Goal: Communication & Community: Answer question/provide support

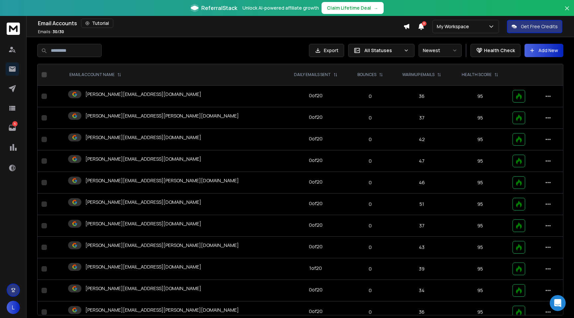
click at [13, 128] on icon at bounding box center [12, 128] width 7 height 6
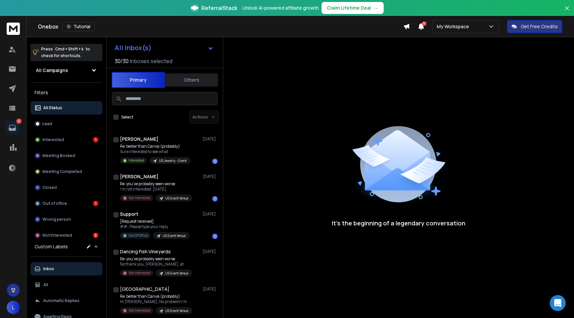
click at [175, 155] on div "Re: better than Canva (probably) Sure interested to see what Interested US Jewe…" at bounding box center [155, 154] width 71 height 20
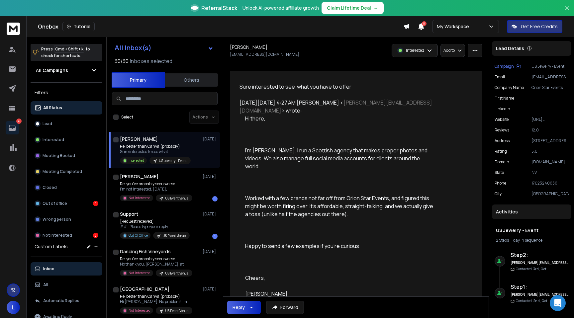
scroll to position [65, 0]
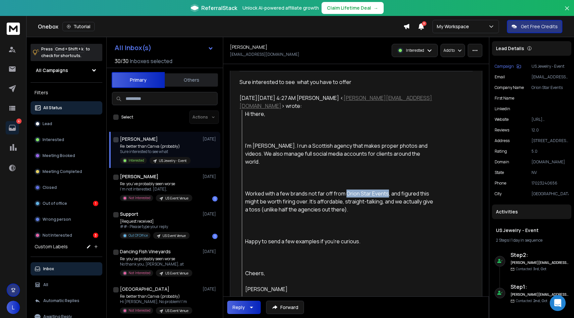
drag, startPoint x: 346, startPoint y: 187, endPoint x: 387, endPoint y: 187, distance: 41.8
click at [387, 187] on blockquote "Hi there, I’m [PERSON_NAME]. I run a Scottish agency that makes proper photos a…" at bounding box center [338, 213] width 192 height 207
copy blockquote "Orion Star Events"
click at [249, 300] on div "Reply Forward" at bounding box center [356, 307] width 266 height 22
click at [243, 308] on div "Reply" at bounding box center [238, 307] width 12 height 7
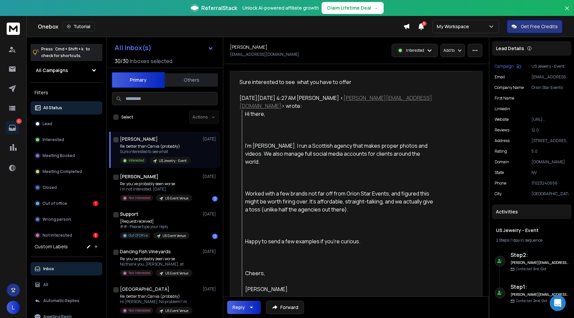
scroll to position [0, 0]
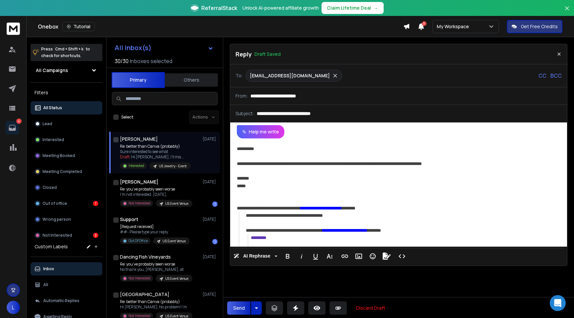
click at [242, 149] on div "**********" at bounding box center [397, 148] width 321 height 7
click at [281, 155] on div at bounding box center [398, 155] width 323 height 7
click at [246, 303] on button "Send" at bounding box center [238, 307] width 23 height 13
